Goal: Communication & Community: Answer question/provide support

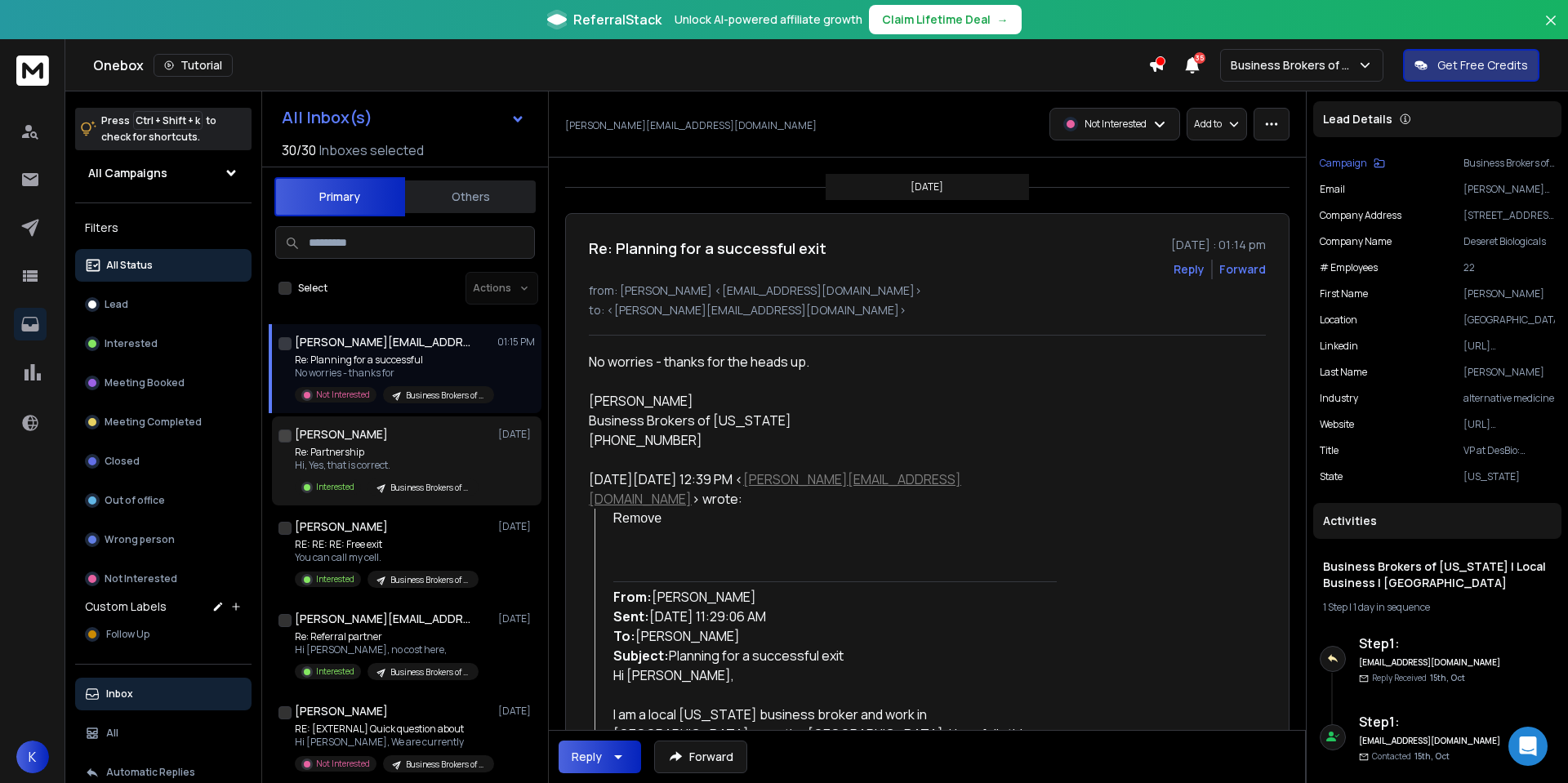
click at [351, 445] on div "[PERSON_NAME] [DATE] Re: Partnership Hi, Yes, that is correct. Interested Busin…" at bounding box center [414, 461] width 240 height 70
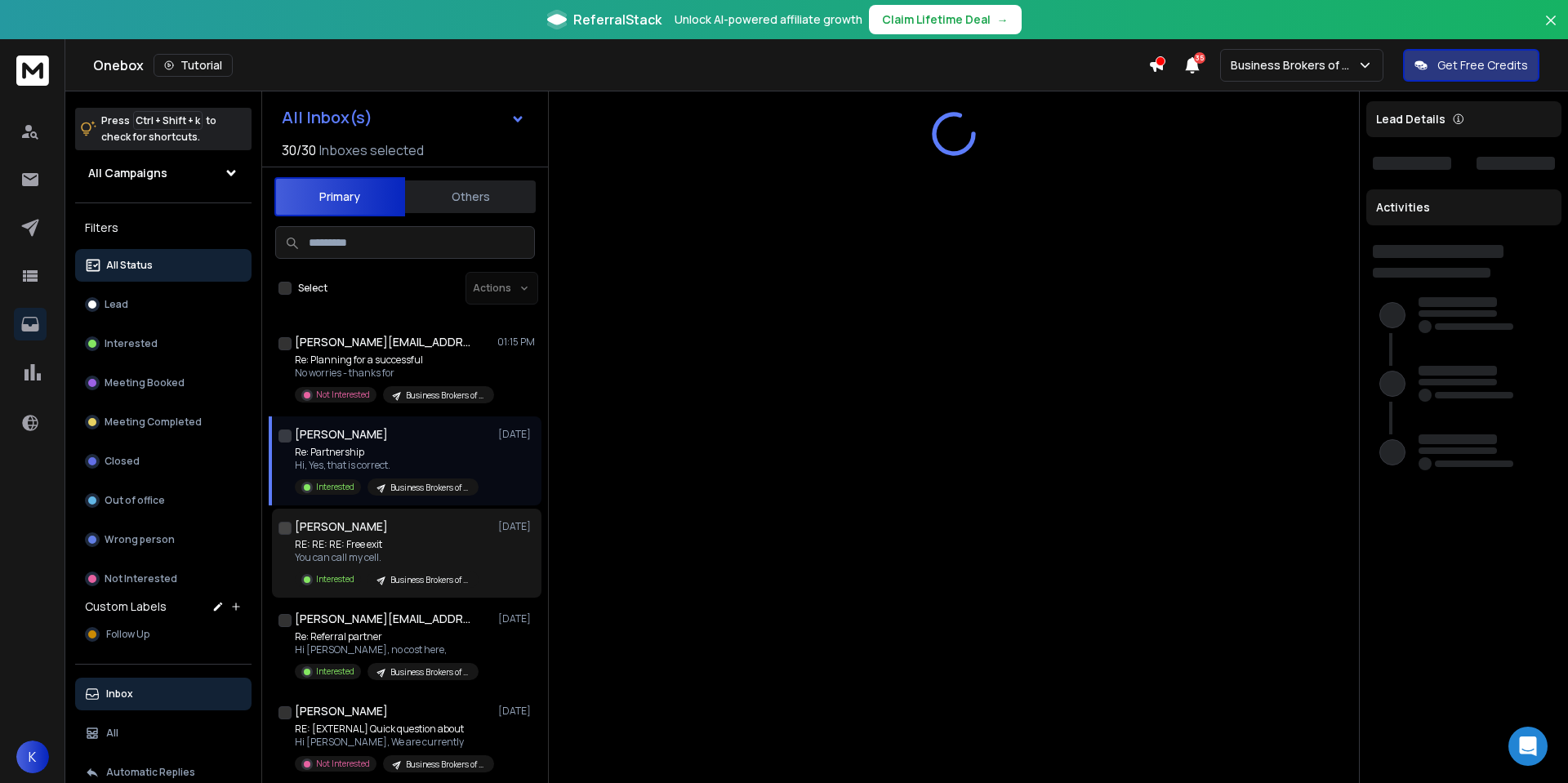
click at [350, 532] on h1 "[PERSON_NAME]" at bounding box center [341, 526] width 93 height 17
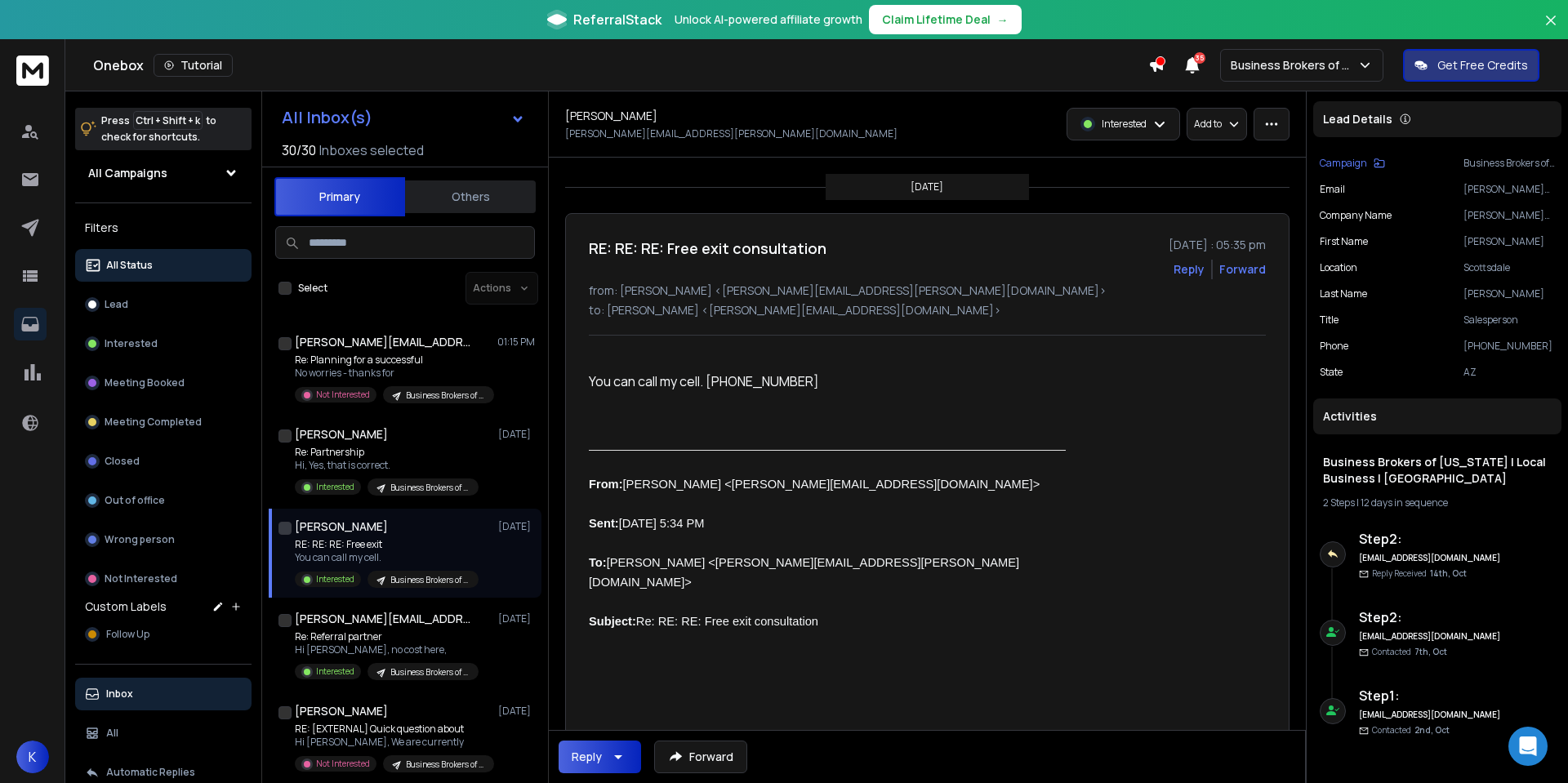
click at [1204, 272] on button "Reply" at bounding box center [1189, 269] width 31 height 17
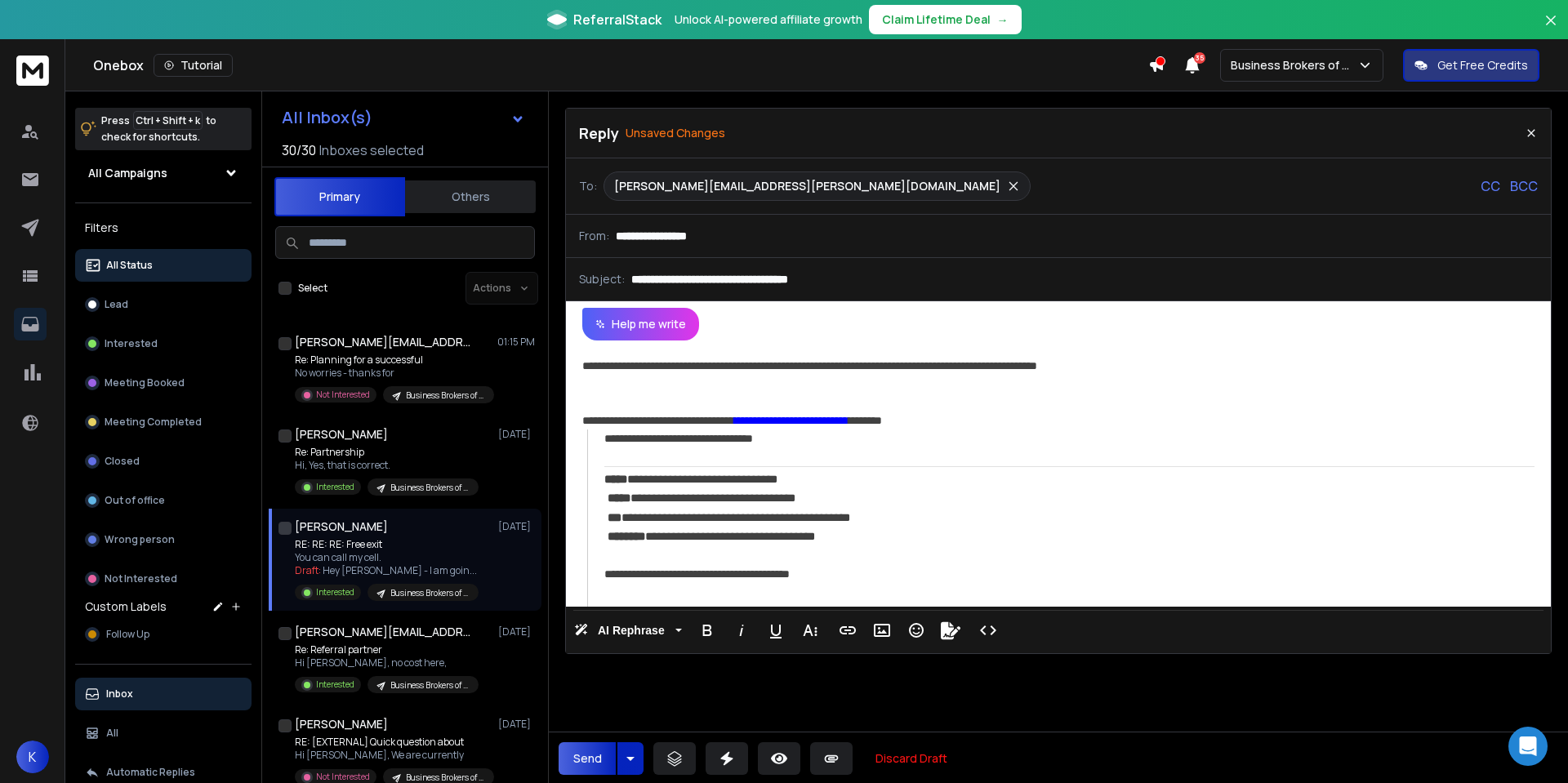
click at [578, 764] on button "Send" at bounding box center [586, 759] width 57 height 32
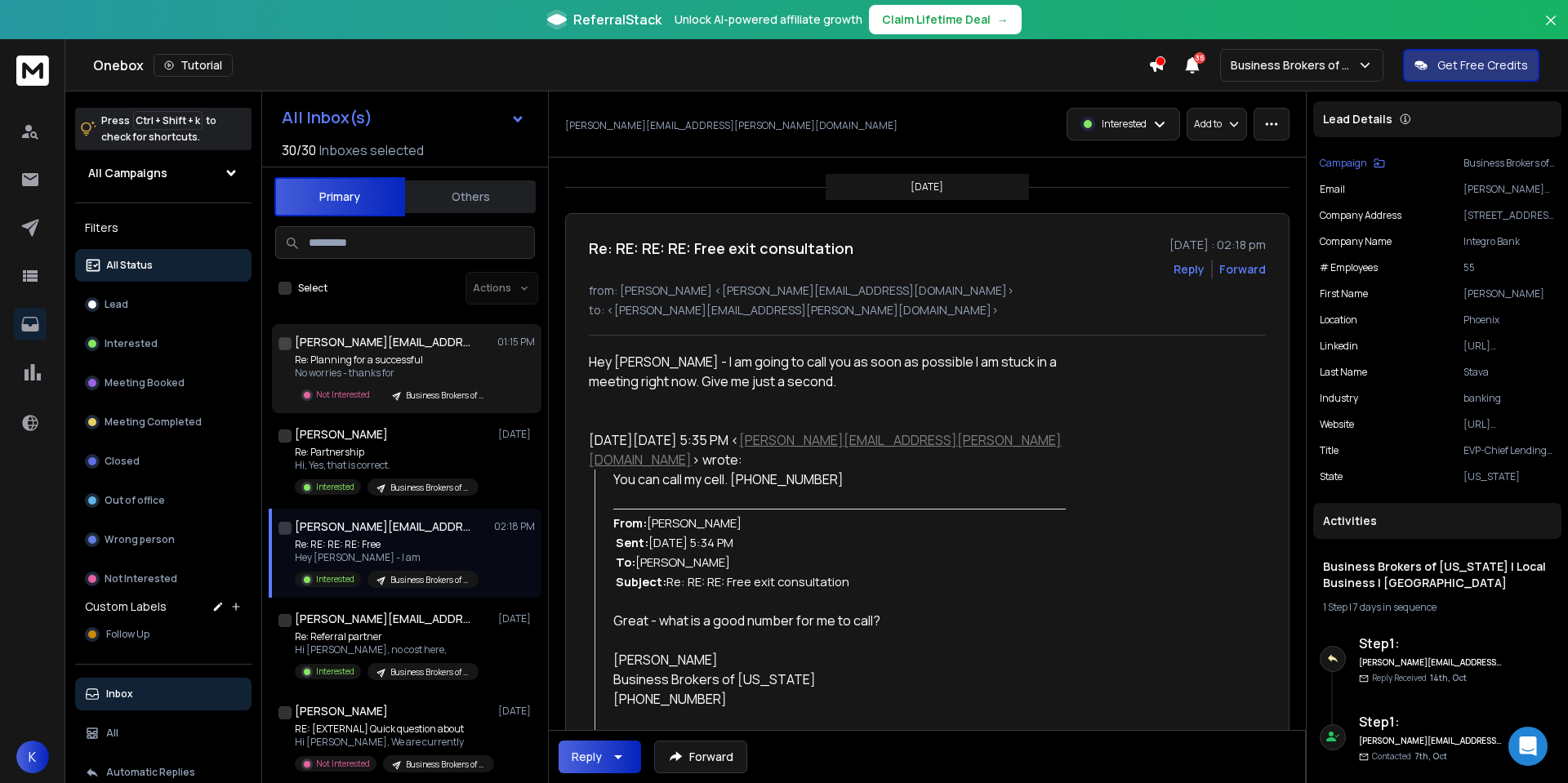
click at [371, 366] on p "Re: Planning for a successful" at bounding box center [393, 360] width 196 height 13
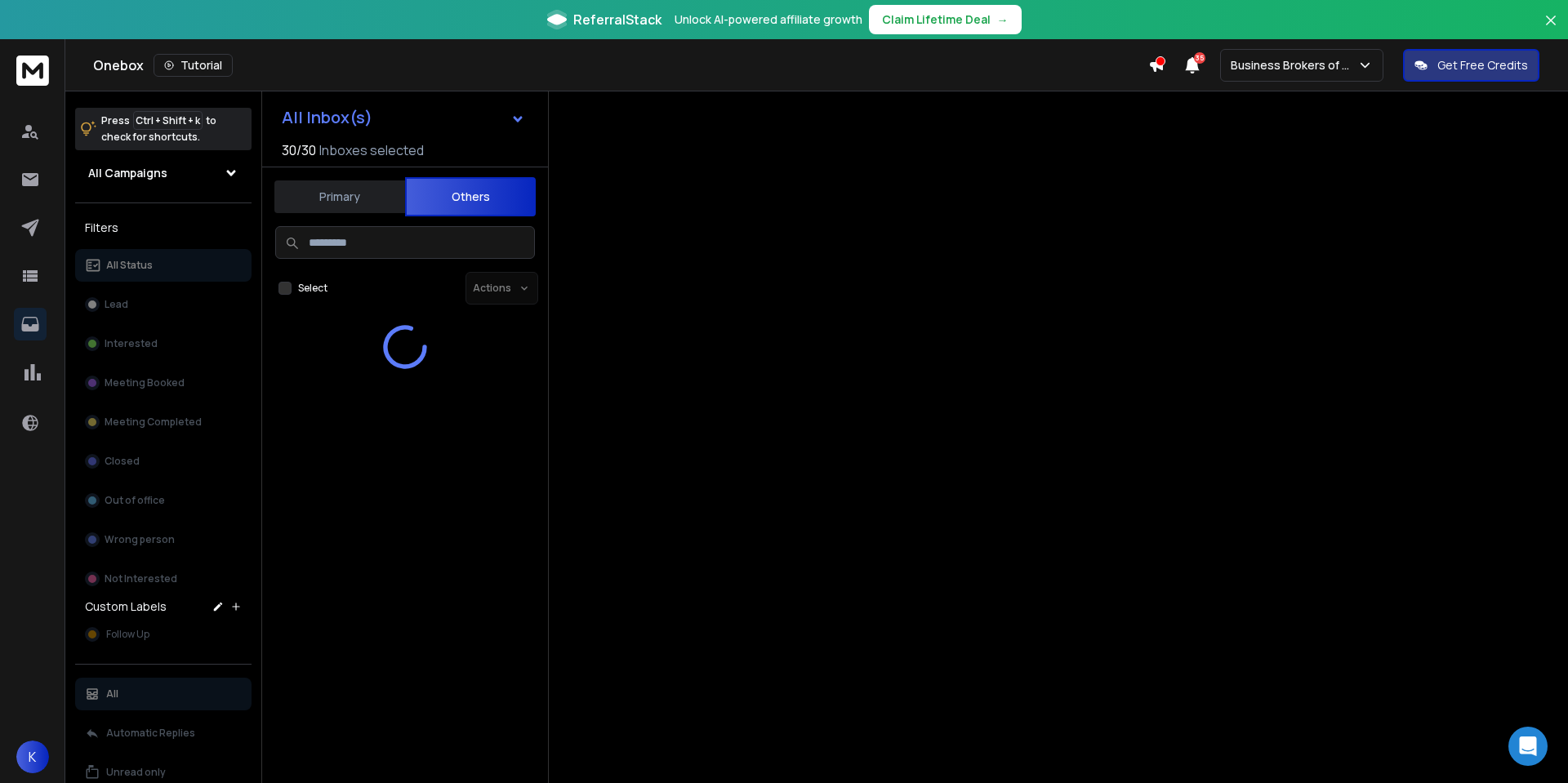
click at [454, 196] on button "Others" at bounding box center [470, 196] width 131 height 39
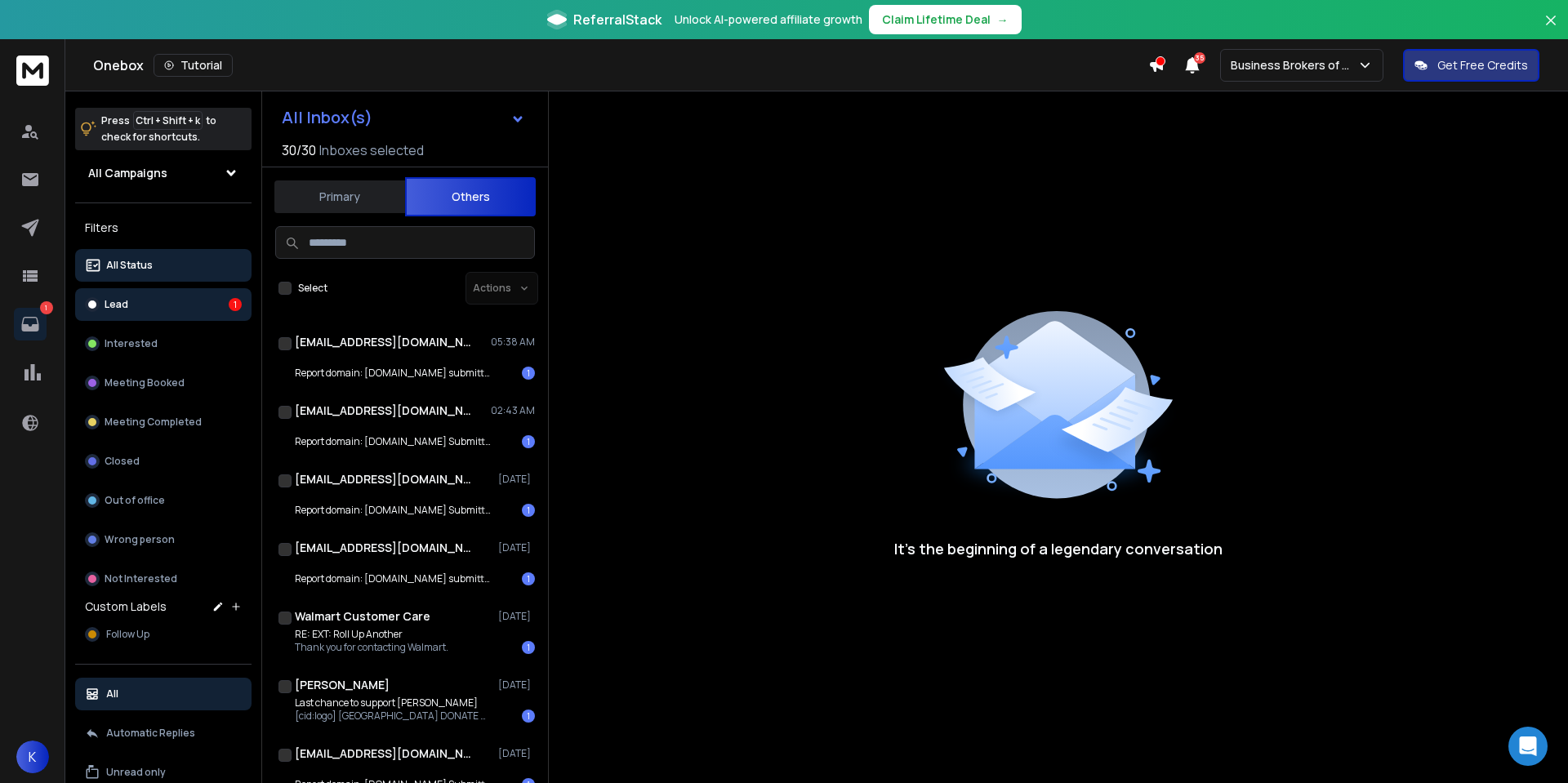
click at [185, 306] on button "Lead 1" at bounding box center [163, 304] width 176 height 32
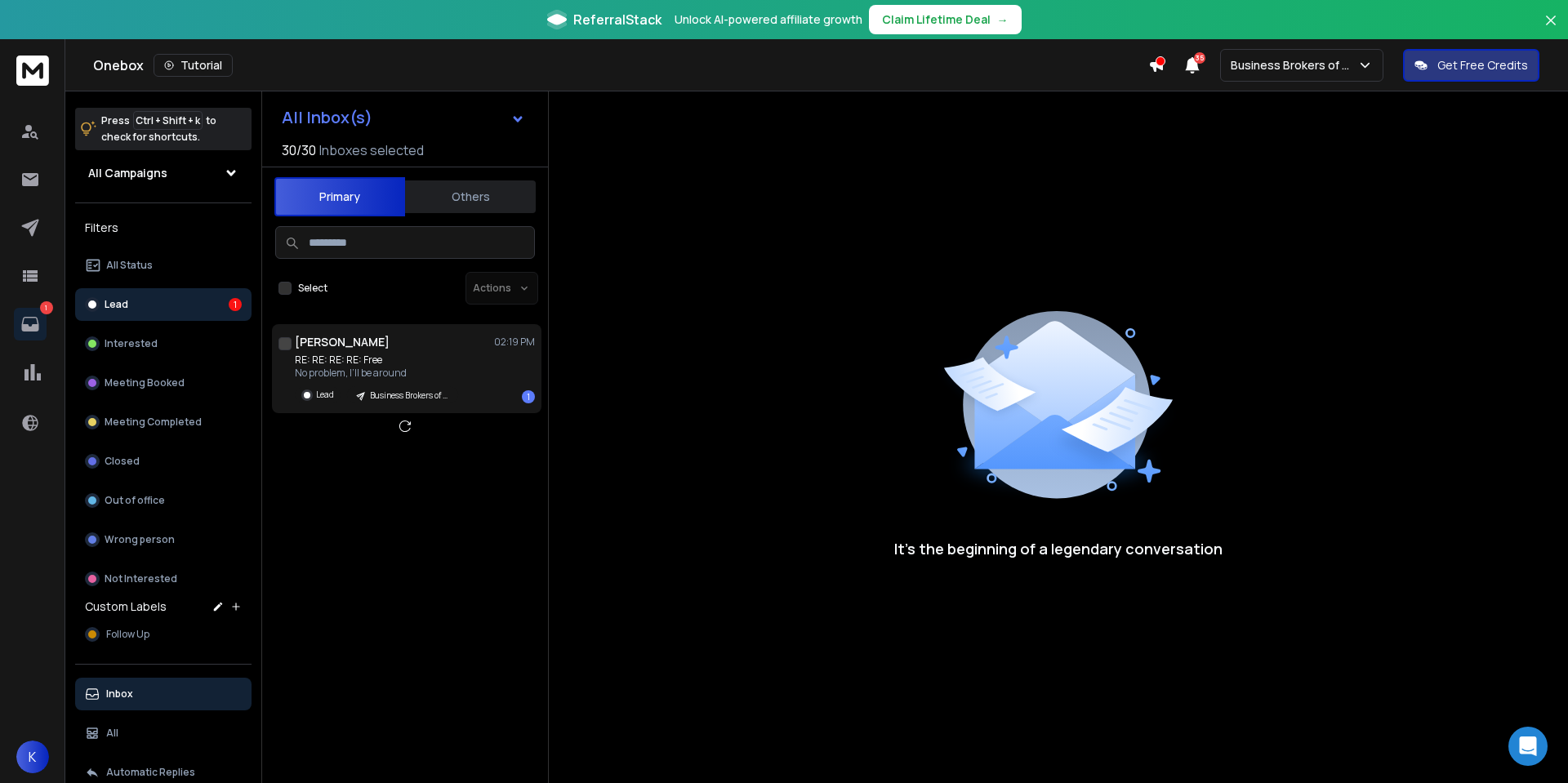
click at [397, 347] on div "[PERSON_NAME] 02:19 PM" at bounding box center [414, 342] width 240 height 17
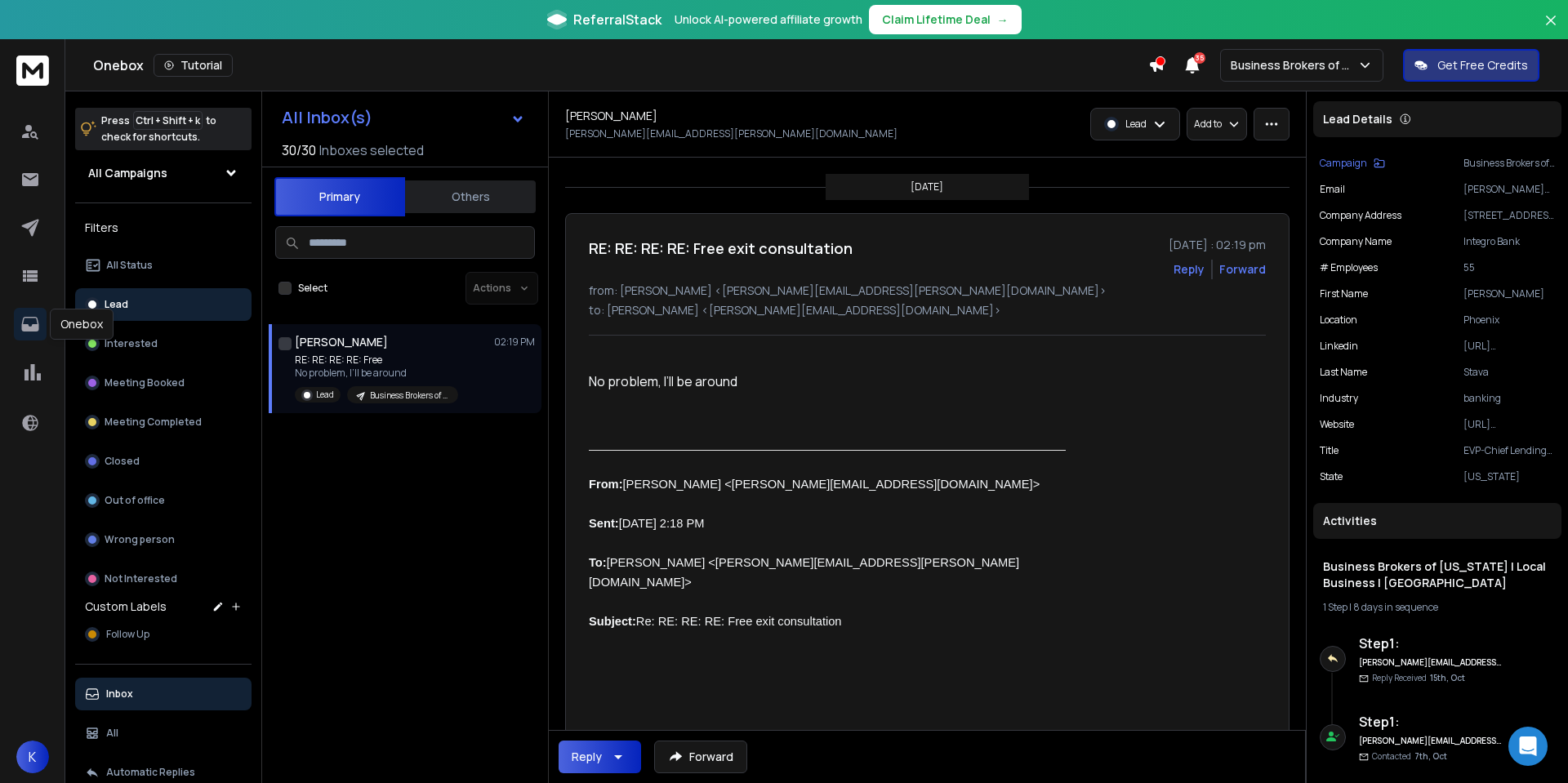
click at [39, 330] on icon at bounding box center [30, 324] width 19 height 19
click at [138, 700] on button "Inbox" at bounding box center [163, 694] width 176 height 32
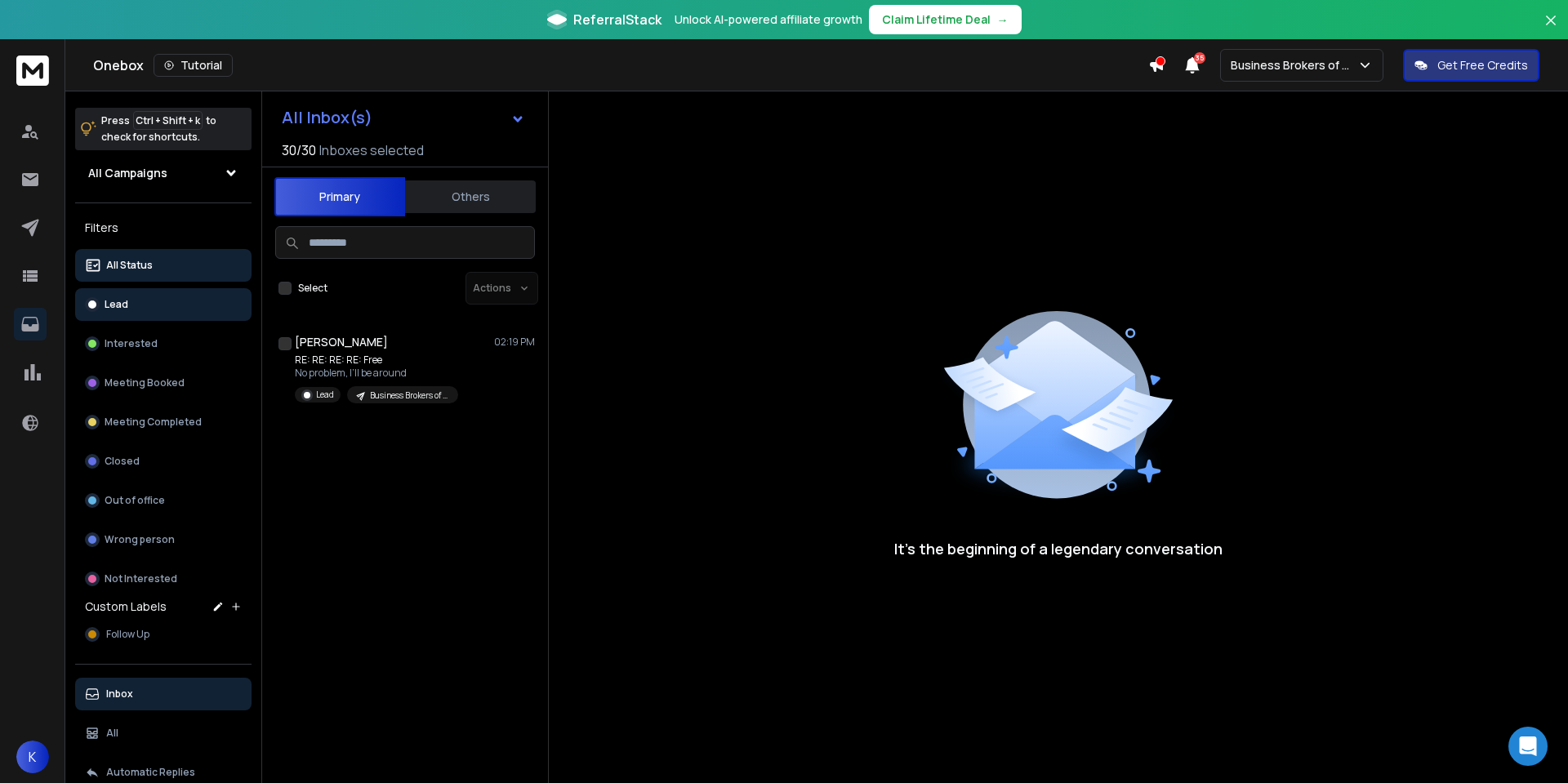
click at [156, 272] on button "All Status" at bounding box center [163, 264] width 176 height 32
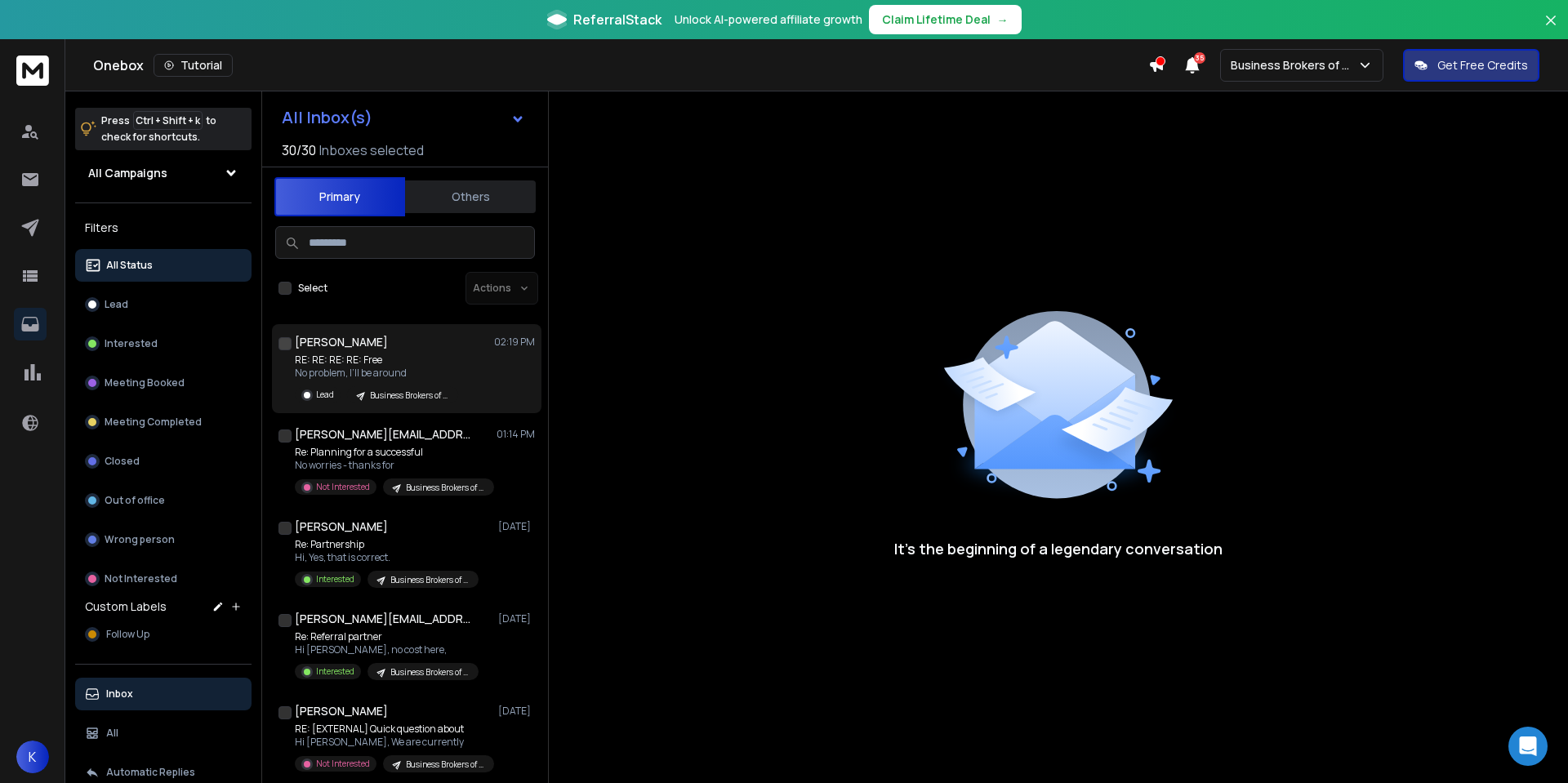
click at [360, 347] on h1 "[PERSON_NAME]" at bounding box center [341, 342] width 93 height 17
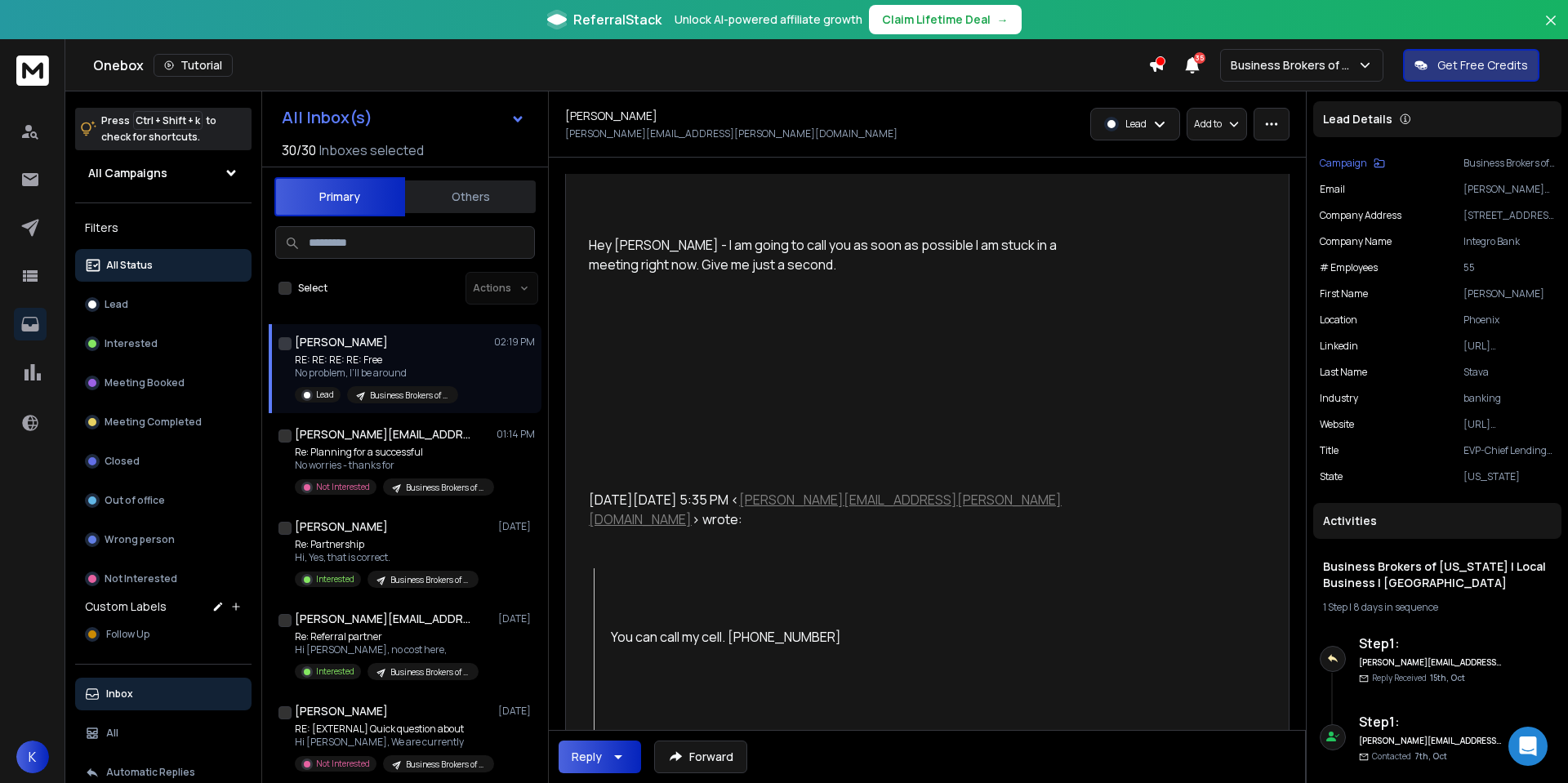
scroll to position [490, 0]
